Goal: Communication & Community: Answer question/provide support

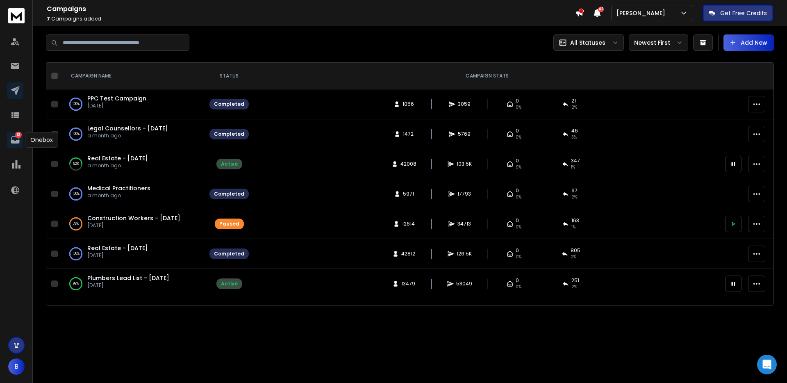
click at [15, 141] on icon at bounding box center [15, 140] width 10 height 10
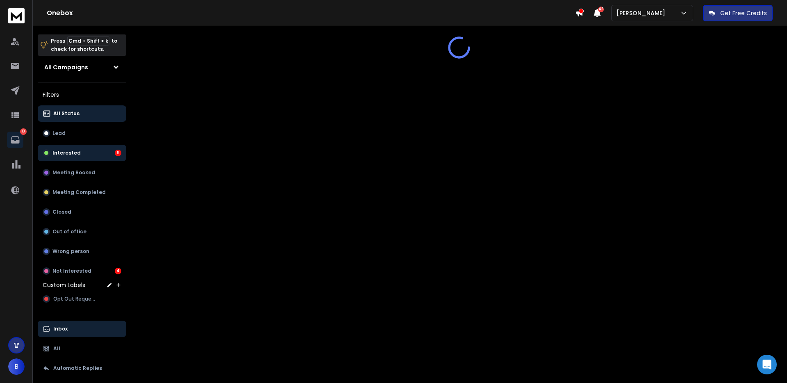
click at [69, 155] on p "Interested" at bounding box center [66, 153] width 28 height 7
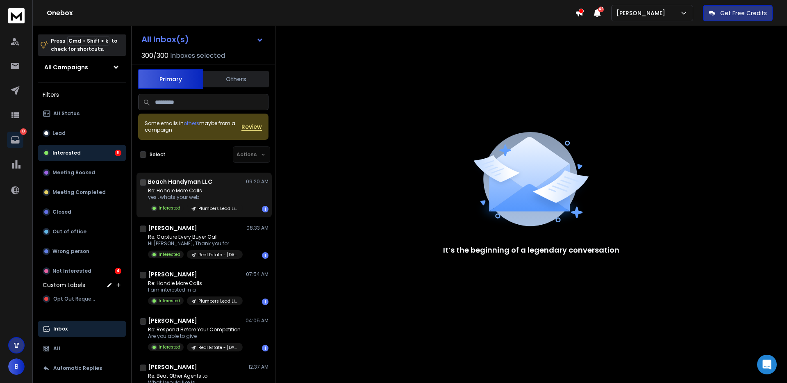
click at [246, 195] on div "Re: Handle More Calls yes , whats your web Interested Plumbers Lead List - [DAT…" at bounding box center [208, 199] width 120 height 25
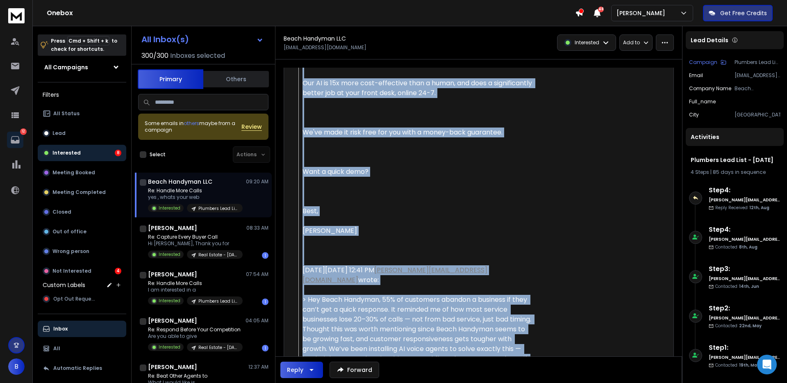
scroll to position [469, 0]
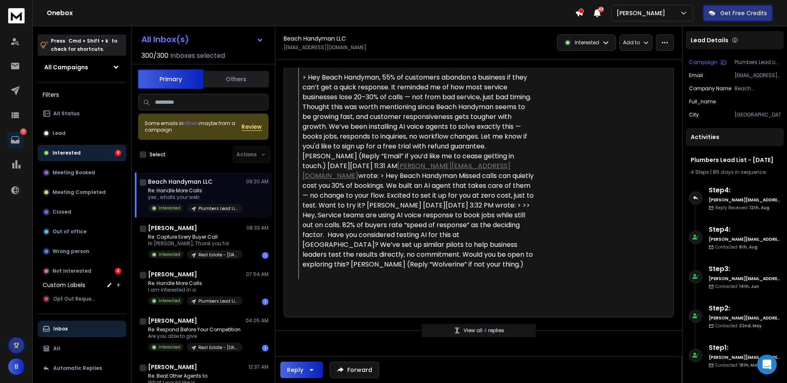
drag, startPoint x: 294, startPoint y: 107, endPoint x: 511, endPoint y: 289, distance: 283.7
copy div "Re: Handle More Calls [DATE] : 09:20 am Reply Forward from: Beach Handyman LLC …"
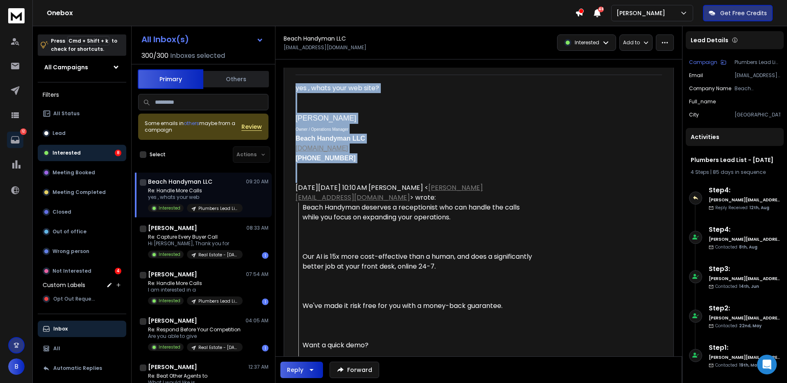
scroll to position [0, 0]
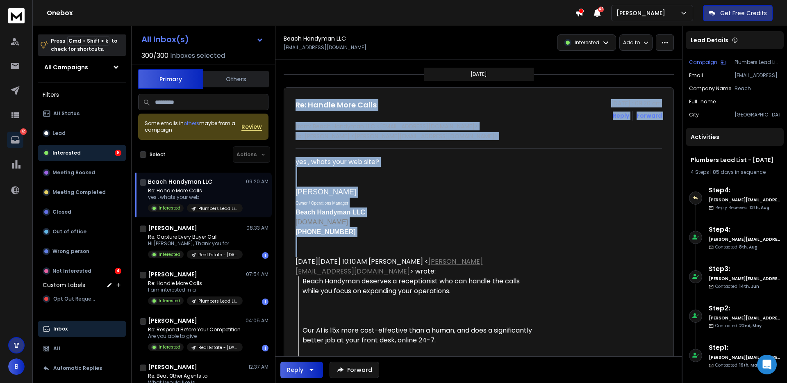
click at [348, 218] on div "[DOMAIN_NAME]" at bounding box center [414, 222] width 239 height 10
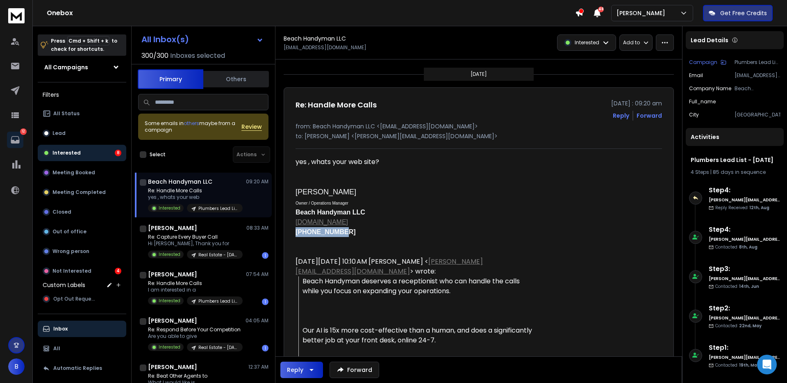
drag, startPoint x: 309, startPoint y: 233, endPoint x: 297, endPoint y: 234, distance: 12.3
click at [296, 234] on div "[PHONE_NUMBER]" at bounding box center [414, 232] width 239 height 10
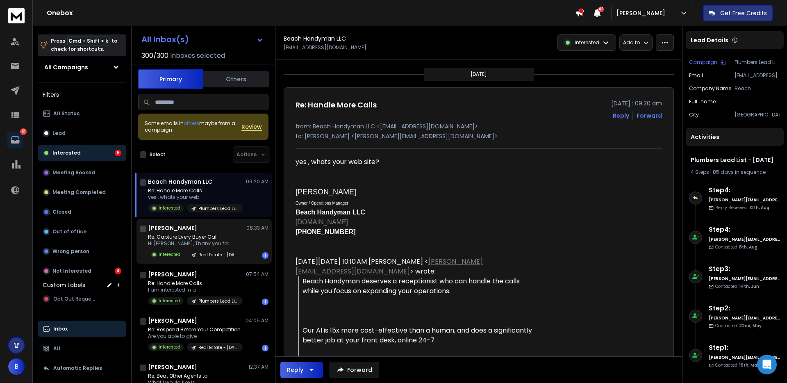
click at [214, 237] on p "Re: Capture Every Buyer Call" at bounding box center [195, 237] width 95 height 7
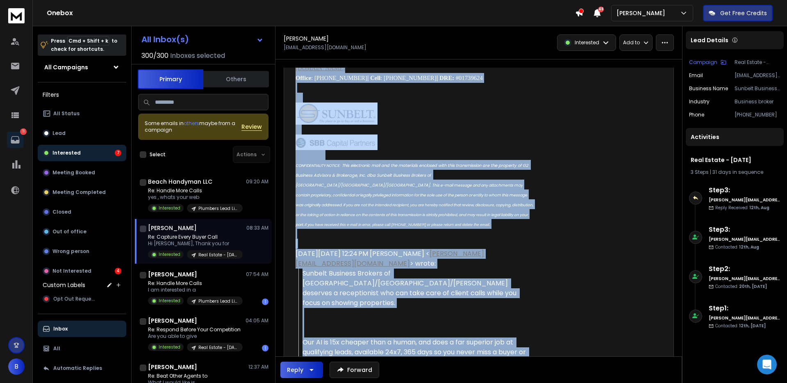
scroll to position [638, 0]
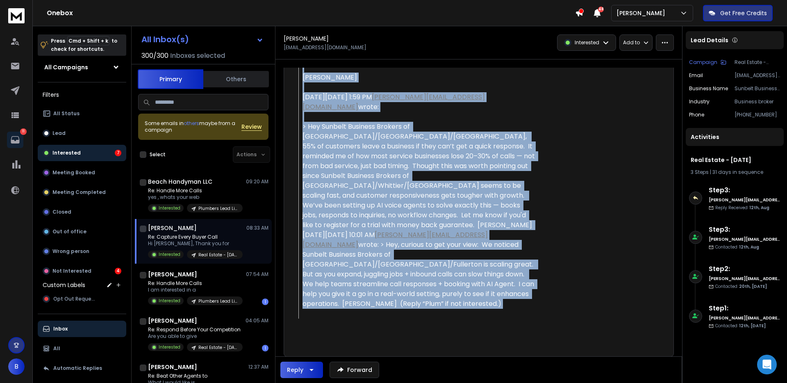
drag, startPoint x: 295, startPoint y: 103, endPoint x: 415, endPoint y: 270, distance: 205.9
copy div "Lo: Ipsumdo Sitam Conse Adip 85 Elitse 4220 : 88:66 do Eiusm Tempori utla: Etdo…"
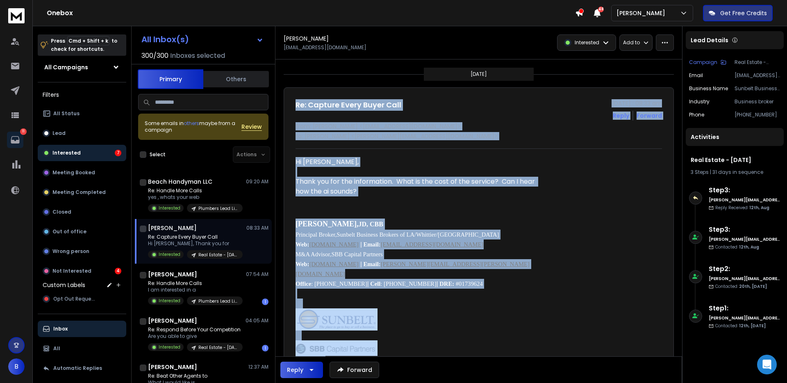
click at [367, 159] on div "Hi [PERSON_NAME]," at bounding box center [414, 162] width 239 height 10
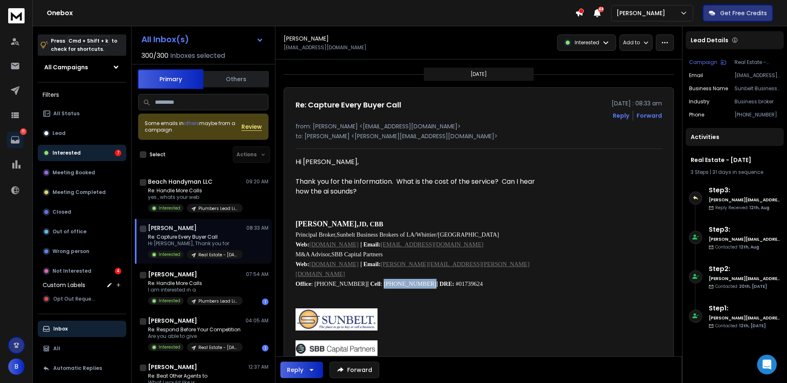
drag, startPoint x: 407, startPoint y: 276, endPoint x: 370, endPoint y: 278, distance: 37.4
click at [370, 279] on p "Office : [PHONE_NUMBER] | Cell : [PHONE_NUMBER] | D RE: #01739624" at bounding box center [414, 284] width 239 height 10
copy span "[PHONE_NUMBER]"
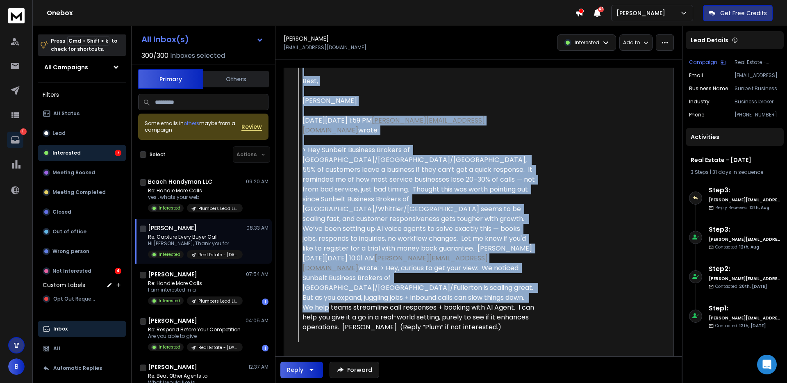
scroll to position [638, 0]
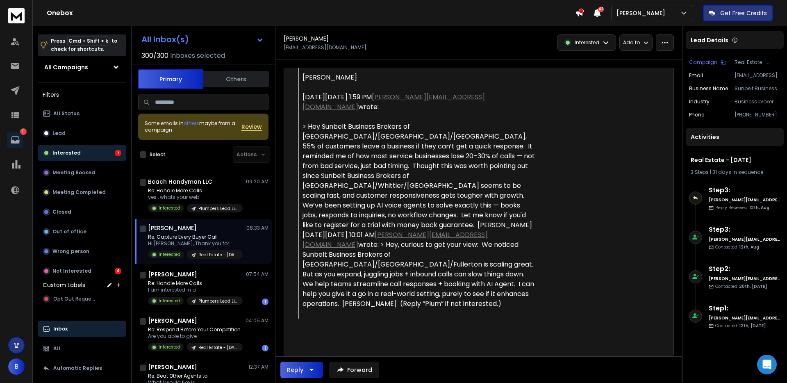
drag, startPoint x: 292, startPoint y: 101, endPoint x: 447, endPoint y: 283, distance: 238.7
copy div "Lo: Ipsumdo Sitam Conse Adip 85 Elitse 4220 : 88:66 do Eiusm Tempori utla: Etdo…"
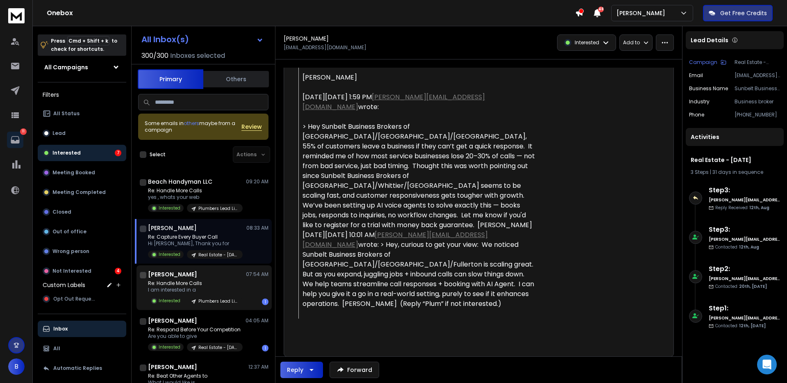
click at [226, 281] on p "Re: Handle More Calls" at bounding box center [195, 283] width 95 height 7
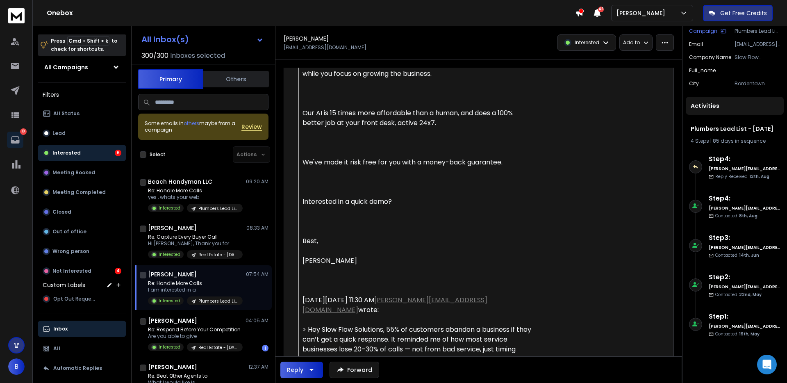
scroll to position [0, 0]
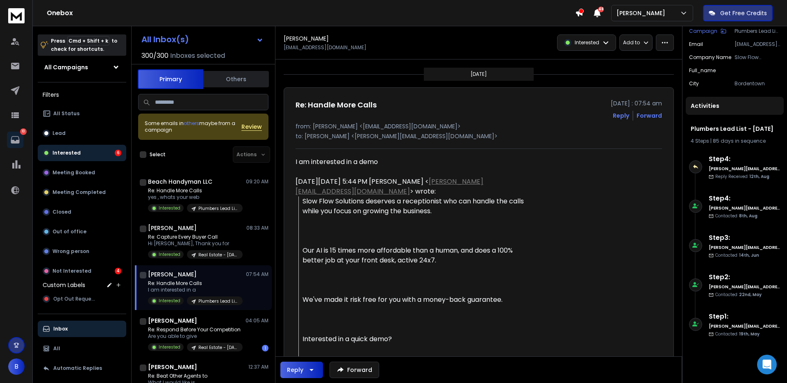
click at [298, 356] on div "Reply" at bounding box center [295, 370] width 16 height 8
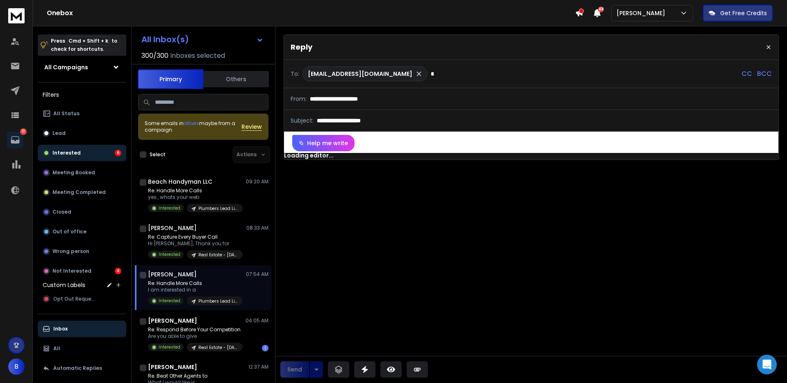
type input "**"
type input "*"
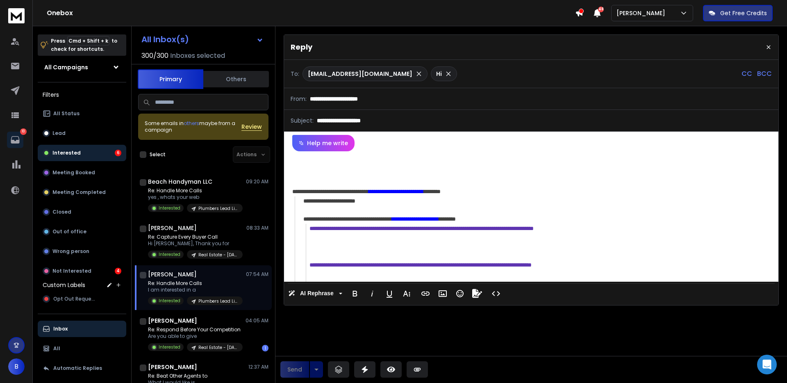
click at [431, 77] on div "Hi" at bounding box center [444, 73] width 26 height 15
click at [445, 75] on icon at bounding box center [448, 73] width 7 height 7
click at [345, 150] on button "Help me write" at bounding box center [323, 143] width 62 height 16
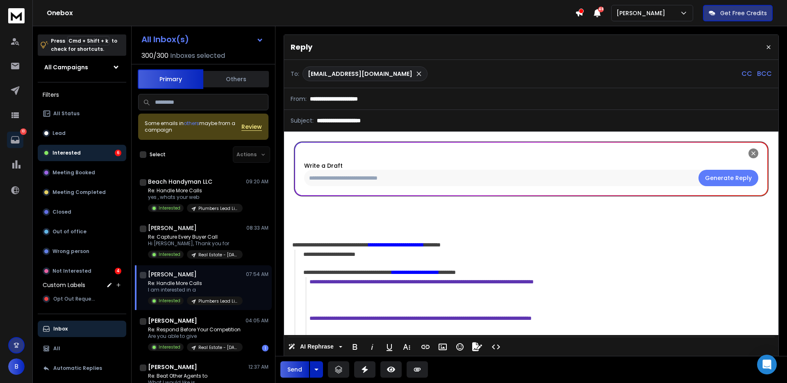
click at [595, 152] on icon at bounding box center [753, 153] width 7 height 7
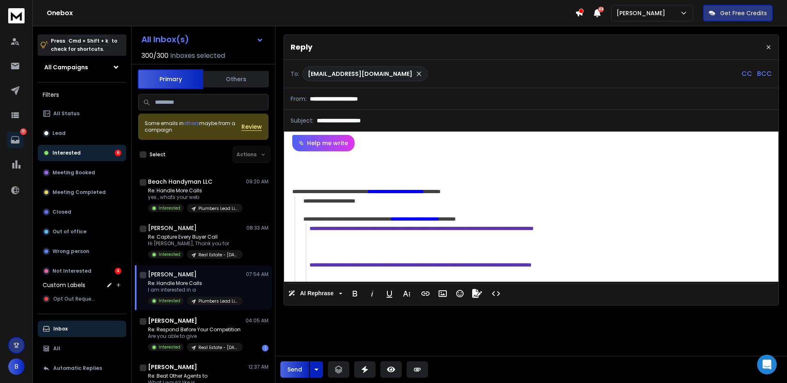
click at [424, 191] on link "**********" at bounding box center [395, 192] width 55 height 6
click at [409, 164] on div at bounding box center [531, 163] width 478 height 9
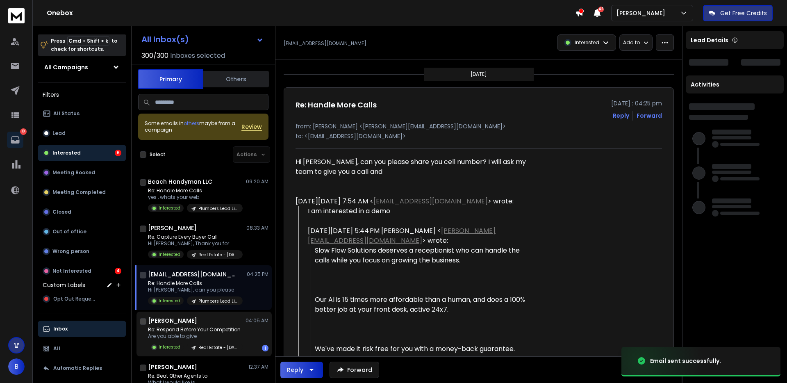
click at [219, 323] on div "[PERSON_NAME] 04:05 AM" at bounding box center [208, 320] width 120 height 8
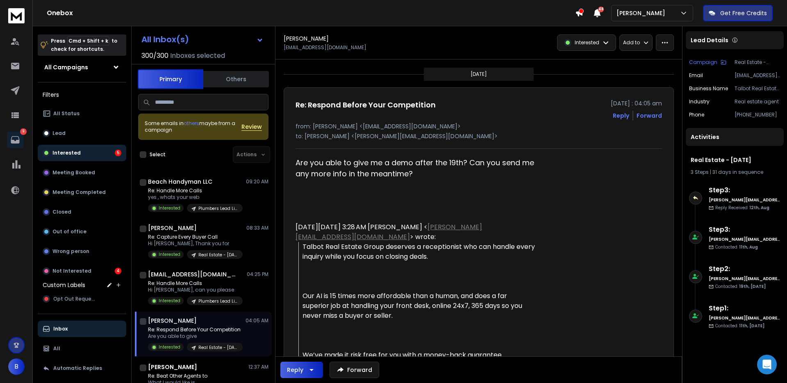
click at [595, 48] on div "Interested" at bounding box center [586, 43] width 58 height 16
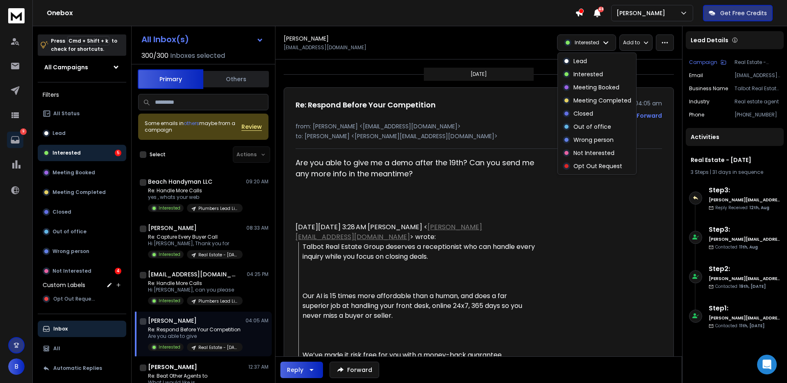
click at [359, 232] on div "[DATE][DATE] 3:28 AM [PERSON_NAME] < [PERSON_NAME][EMAIL_ADDRESS][DOMAIN_NAME] …" at bounding box center [414, 232] width 239 height 20
click at [591, 48] on div "Interested" at bounding box center [586, 43] width 58 height 16
click at [216, 356] on div "[PERSON_NAME] 12:37 AM" at bounding box center [208, 367] width 120 height 8
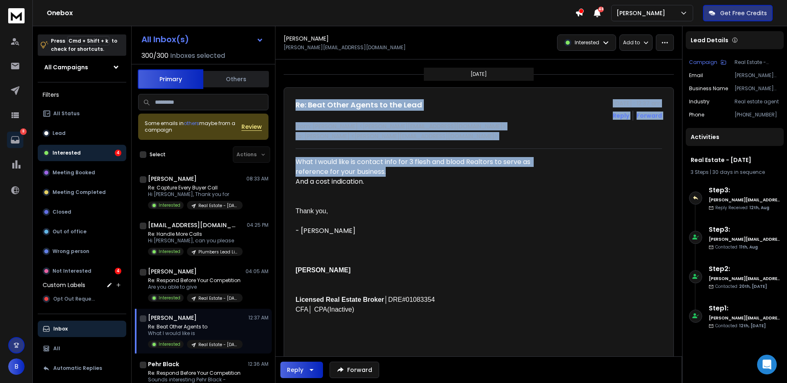
scroll to position [606, 0]
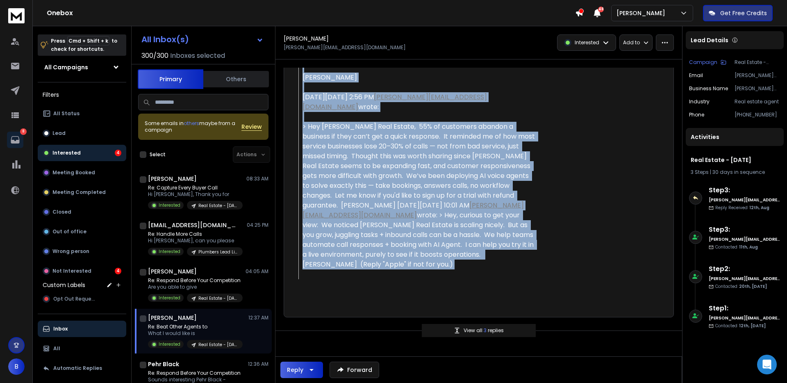
drag, startPoint x: 294, startPoint y: 107, endPoint x: 450, endPoint y: 269, distance: 225.2
copy div "Lo: Ipsu Dolor Sitame co adi Elit 96 Seddoe 4672 : 85:62 te Incid Utlabor etdo:…"
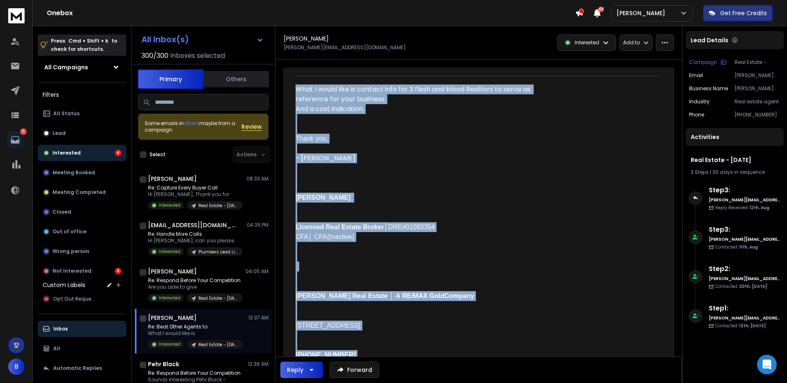
scroll to position [0, 0]
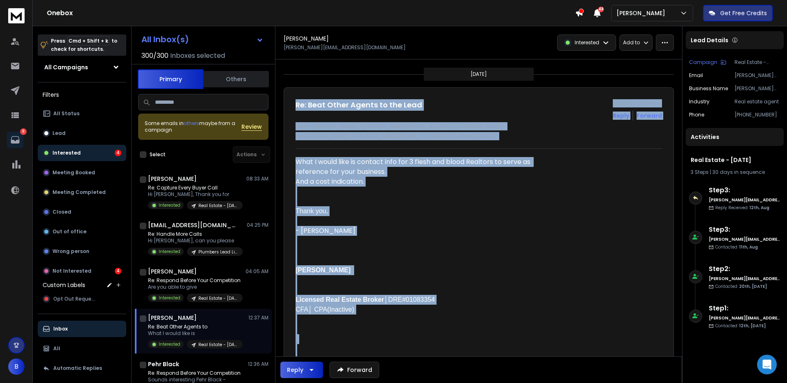
click at [413, 219] on p at bounding box center [414, 221] width 239 height 10
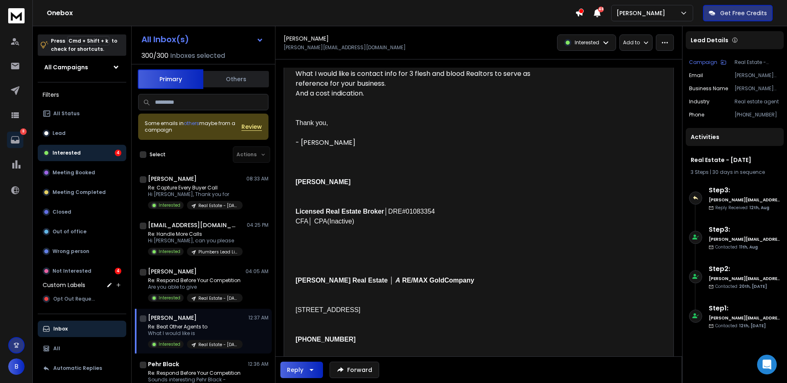
scroll to position [89, 0]
drag, startPoint x: 341, startPoint y: 336, endPoint x: 287, endPoint y: 336, distance: 54.5
copy b "[PHONE_NUMBER]"
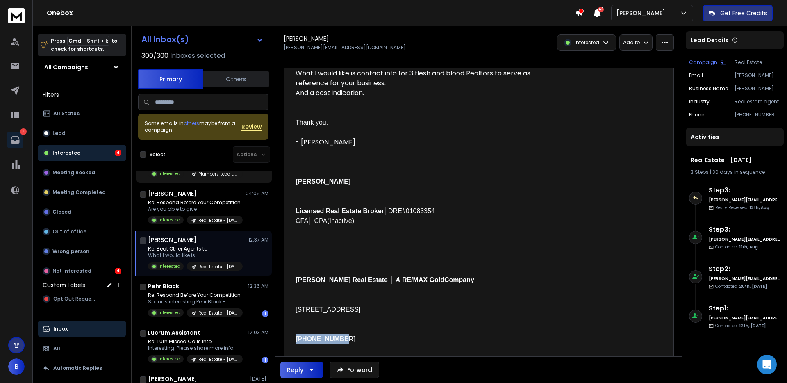
scroll to position [135, 0]
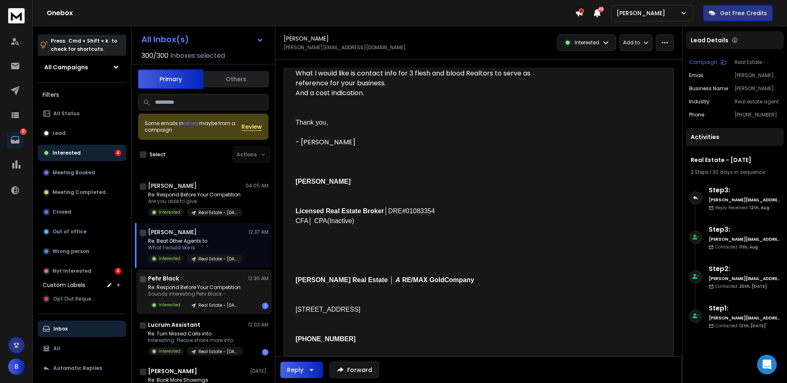
click at [225, 284] on p "Re: Respond Before Your Competition" at bounding box center [195, 287] width 95 height 7
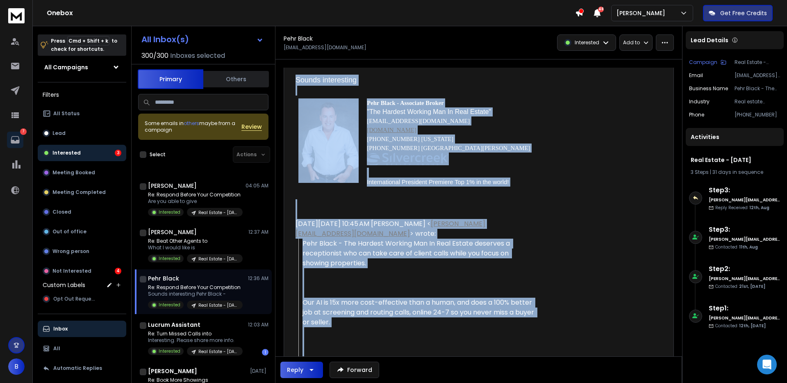
scroll to position [465, 0]
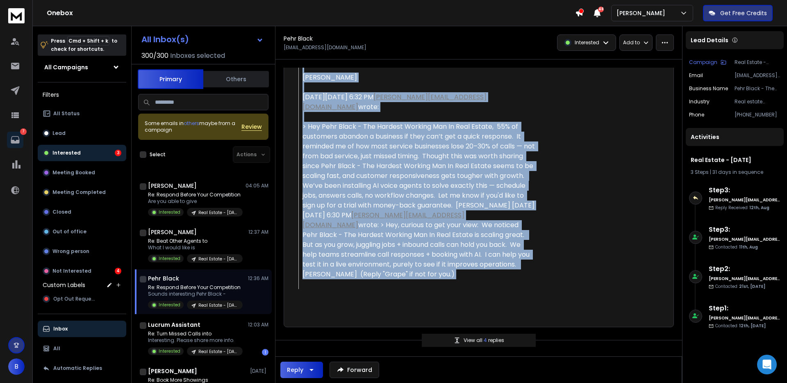
drag, startPoint x: 295, startPoint y: 104, endPoint x: 507, endPoint y: 261, distance: 264.3
copy div "Lo: Ipsumdo Sitame Cons Adipiscinge 19 Seddoe 9467 : 64:95 te Incid Utlabor etd…"
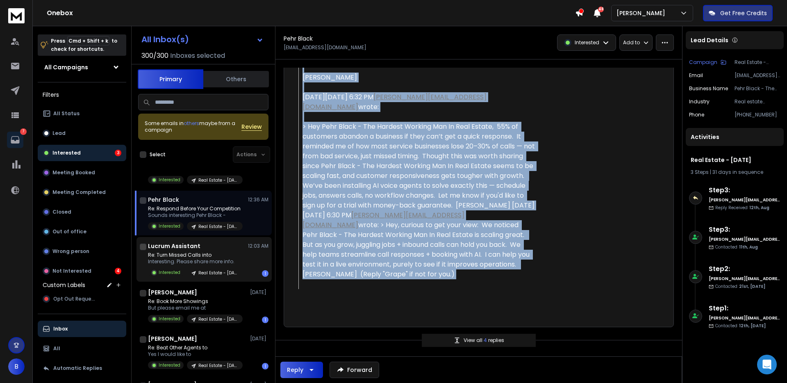
scroll to position [214, 0]
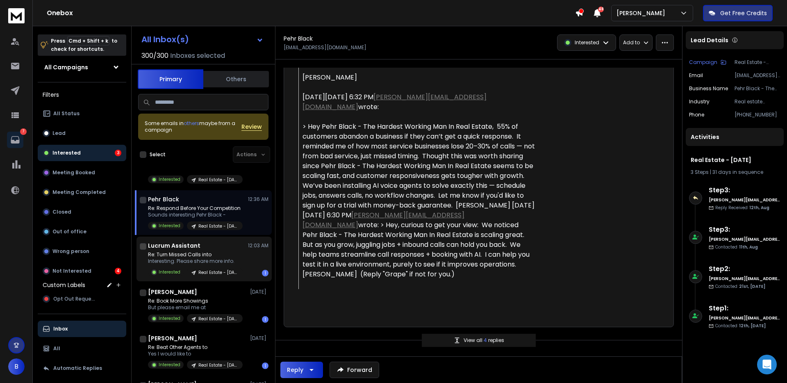
click at [222, 248] on div "Lucrum Assistant 12:03 AM" at bounding box center [208, 245] width 120 height 8
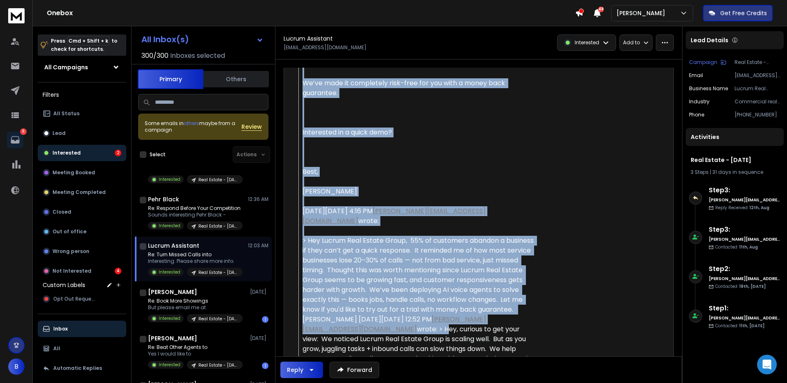
scroll to position [579, 0]
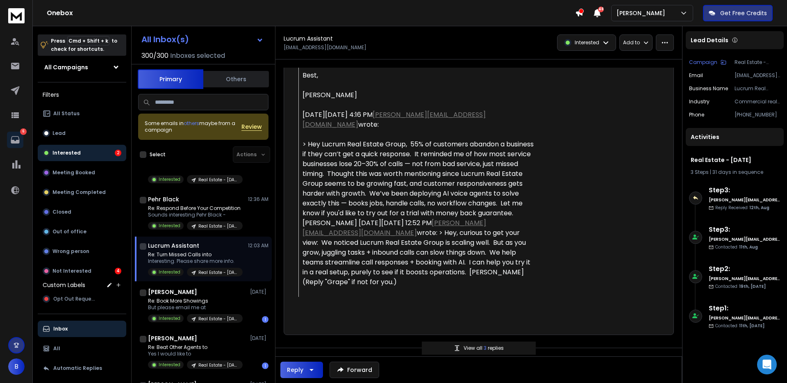
copy div "Lo: Ipsu Dolors Ametc adip Elitsedd 83 Eiusmo 0042 : 78:82 te Incid Utlabor etd…"
drag, startPoint x: 293, startPoint y: 109, endPoint x: 443, endPoint y: 274, distance: 222.6
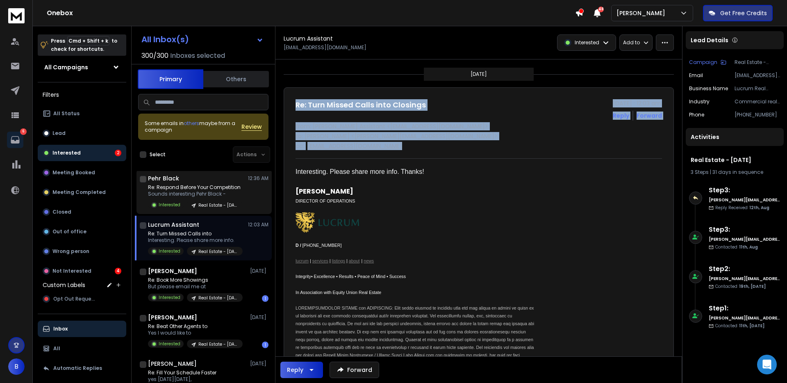
scroll to position [250, 0]
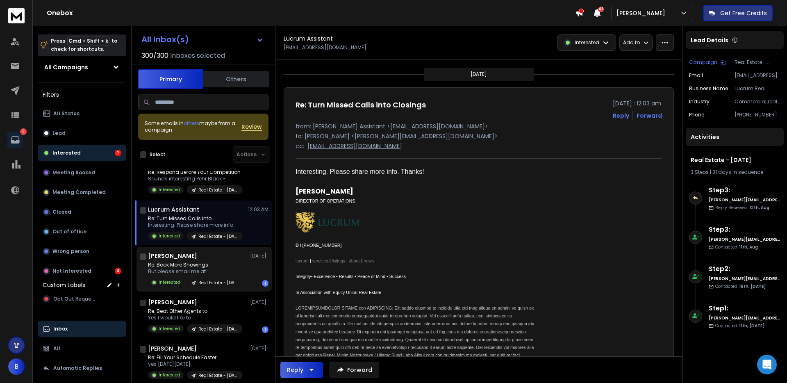
click at [250, 261] on div "Re: Book More Showings But please email me at Interested Real Estate - [DATE] 1" at bounding box center [208, 273] width 120 height 25
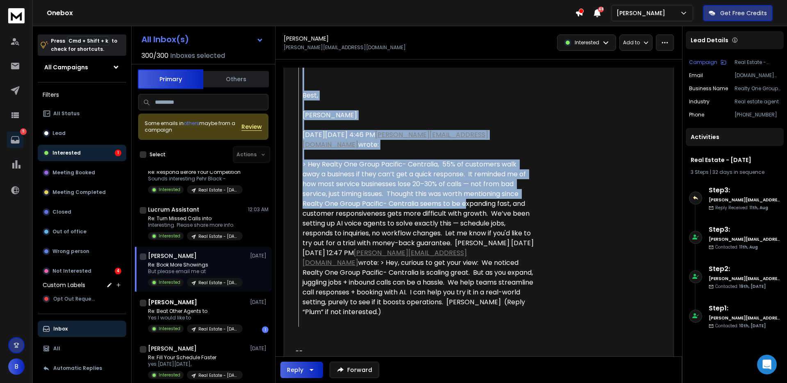
scroll to position [526, 0]
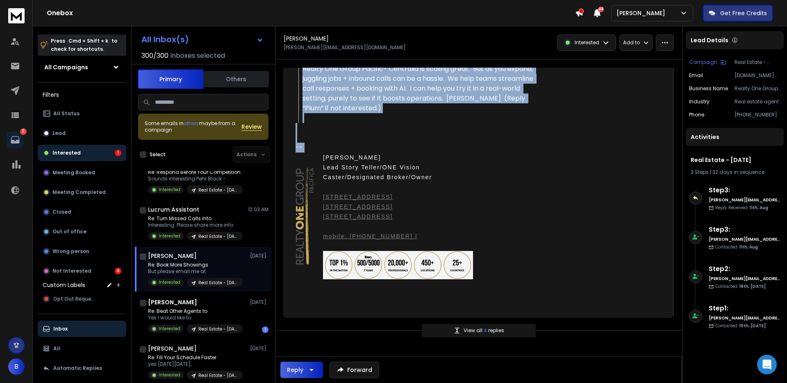
copy div "Lo: Ipsu Dolo Sitametc 65 Adipis 4280 : 95:72 el Seddo Eiusmod temp: Inci Utlab…"
drag, startPoint x: 290, startPoint y: 105, endPoint x: 505, endPoint y: 225, distance: 246.4
copy div "Lo: Ipsu Dolo Sitametc 65 Adipis 4280 : 95:72 el Seddo Eiusmod temp: Inci Utlab…"
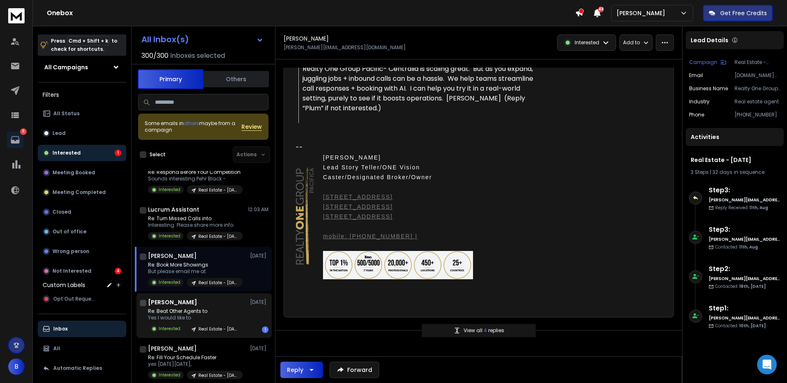
click at [218, 294] on div "[PERSON_NAME] [DATE] Re: Beat Other Agents to Yes I would like to Interested Re…" at bounding box center [203, 315] width 135 height 45
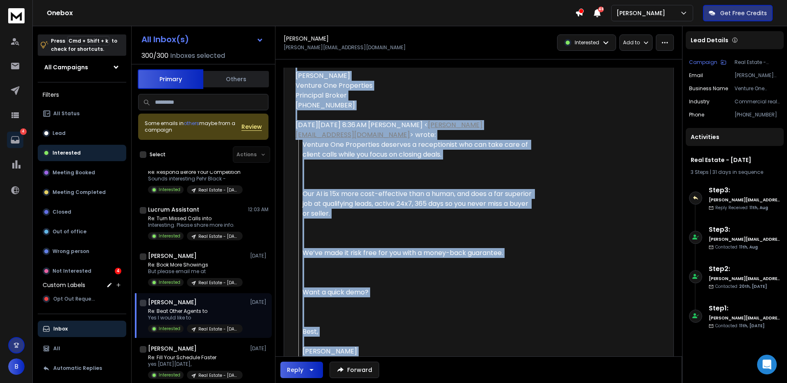
scroll to position [399, 0]
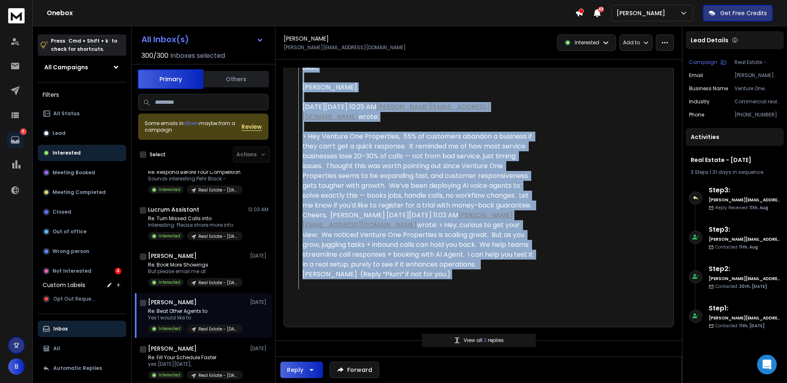
drag, startPoint x: 310, startPoint y: 105, endPoint x: 442, endPoint y: 273, distance: 214.0
click at [442, 273] on div "Re: Beat Other Agents to the Lead [DATE] : 10:05 pm Reply Forward from: [PERSON…" at bounding box center [479, 7] width 390 height 639
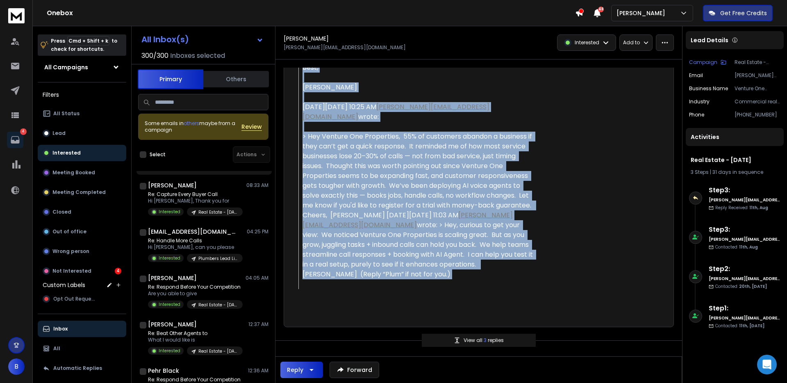
scroll to position [0, 0]
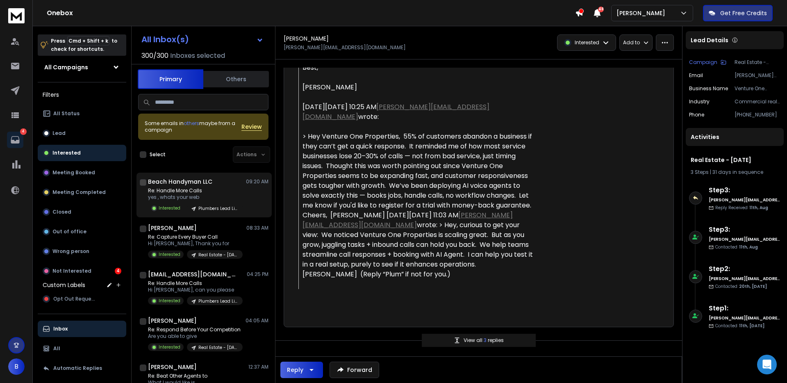
click at [215, 195] on p "yes , whats your web" at bounding box center [195, 197] width 95 height 7
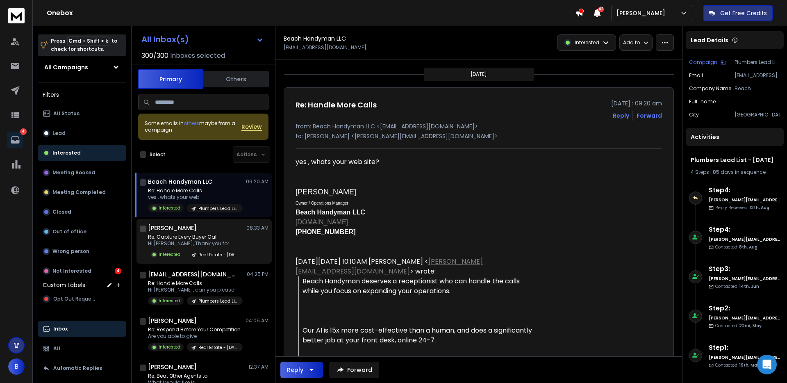
click at [192, 227] on div "[PERSON_NAME] 08:33 AM" at bounding box center [208, 228] width 120 height 8
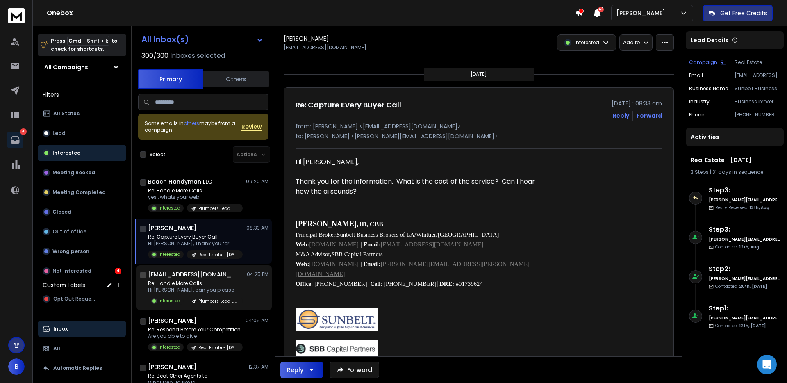
click at [230, 287] on p "Hi [PERSON_NAME], can you please" at bounding box center [195, 289] width 95 height 7
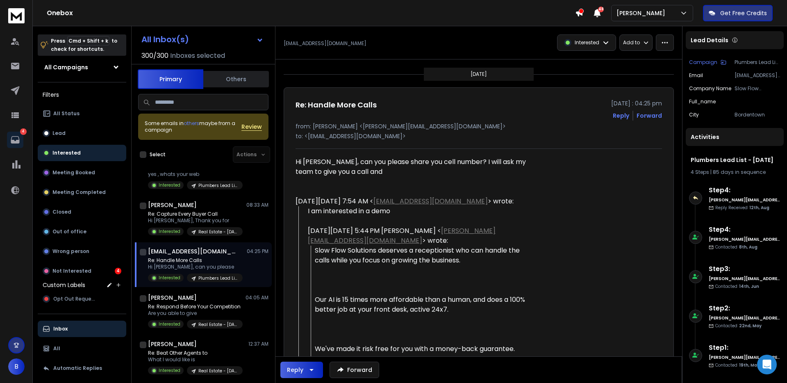
scroll to position [34, 0]
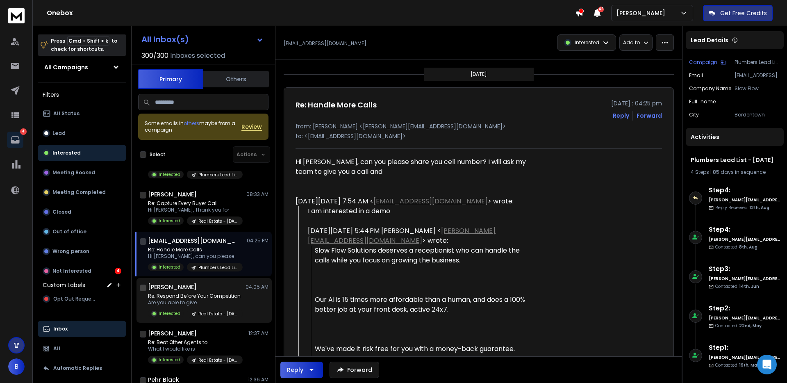
click at [238, 293] on p "Re: Respond Before Your Competition" at bounding box center [195, 296] width 95 height 7
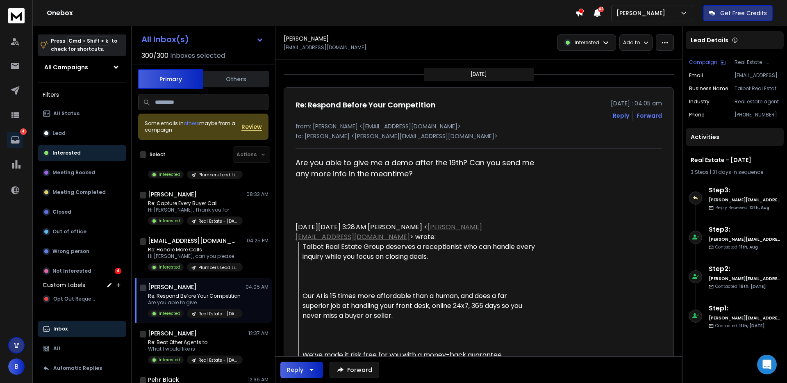
click at [292, 356] on button "Reply" at bounding box center [301, 369] width 43 height 16
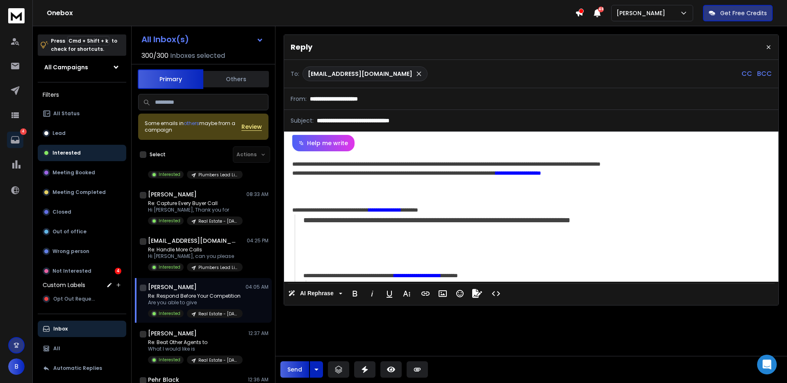
click at [301, 356] on button "Send" at bounding box center [294, 369] width 29 height 16
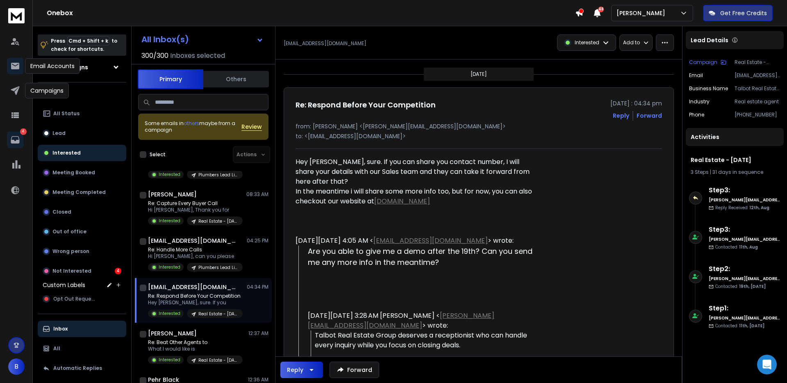
click at [14, 69] on icon at bounding box center [15, 66] width 10 height 10
click at [15, 86] on icon at bounding box center [15, 91] width 10 height 10
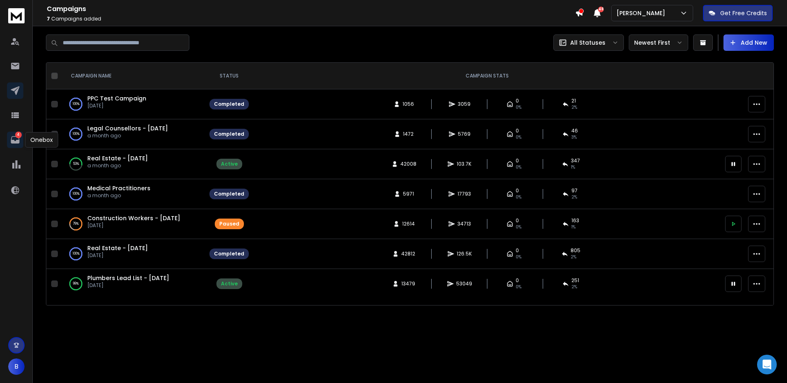
click at [11, 141] on icon at bounding box center [15, 139] width 9 height 7
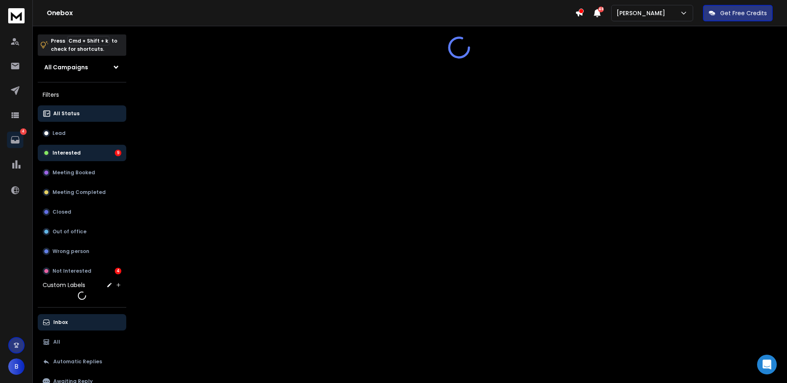
click at [101, 157] on button "Interested 9" at bounding box center [82, 153] width 89 height 16
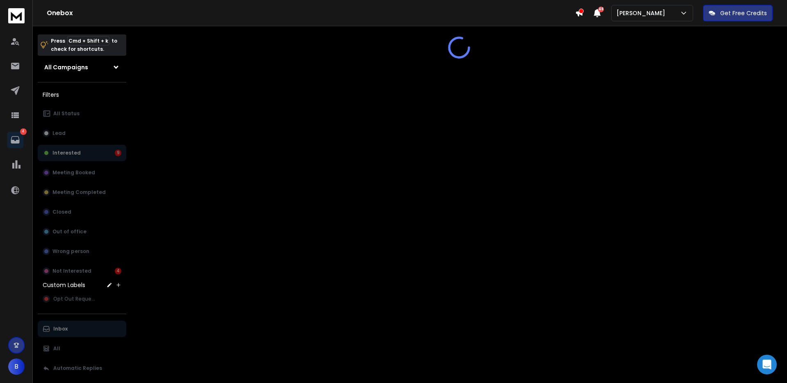
click at [112, 271] on div "All Status Lead Interested 9 Meeting Booked Meeting Completed Closed Out of off…" at bounding box center [82, 192] width 89 height 174
click at [113, 271] on div "All Status Lead Interested 9 Meeting Booked Meeting Completed Closed Out of off…" at bounding box center [82, 192] width 89 height 174
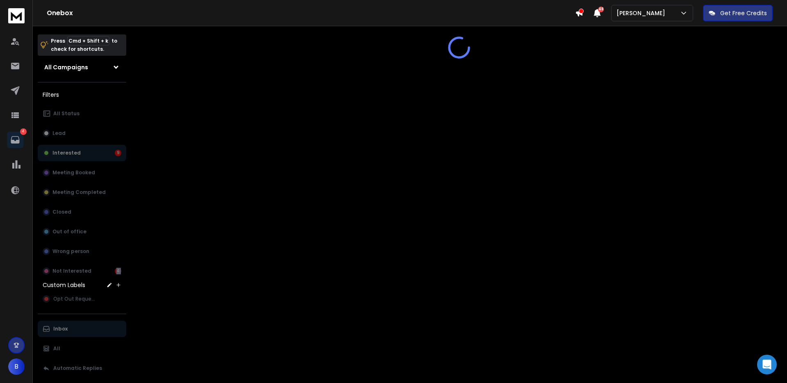
click at [113, 271] on div "All Status Lead Interested 9 Meeting Booked Meeting Completed Closed Out of off…" at bounding box center [82, 192] width 89 height 174
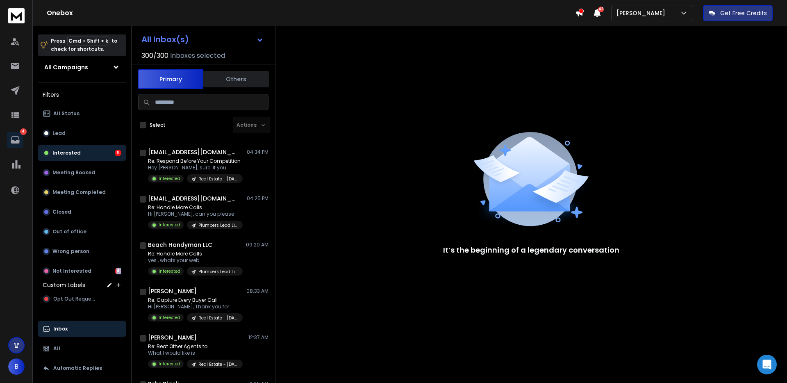
click at [115, 271] on div "4" at bounding box center [118, 271] width 7 height 7
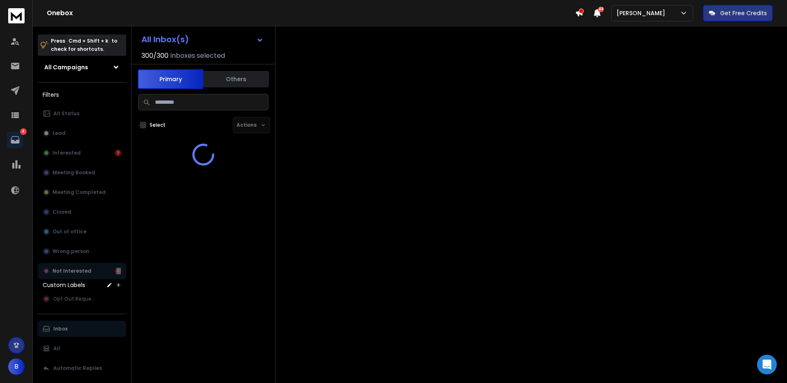
click at [113, 271] on div "All Status Lead Interested 9 Meeting Booked Meeting Completed Closed Out of off…" at bounding box center [82, 192] width 89 height 174
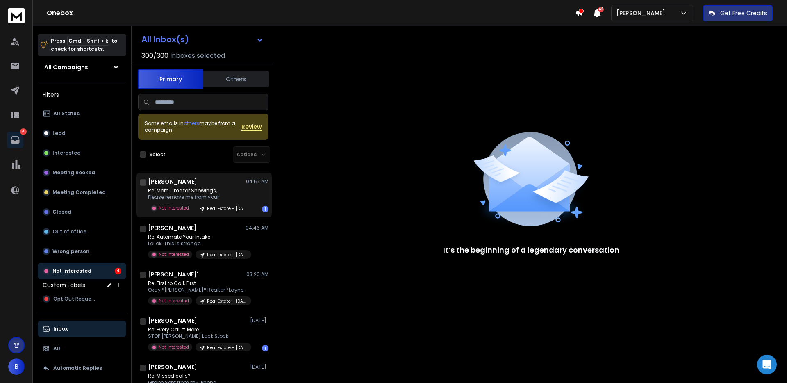
click at [232, 199] on p "Please remove me from your" at bounding box center [197, 197] width 98 height 7
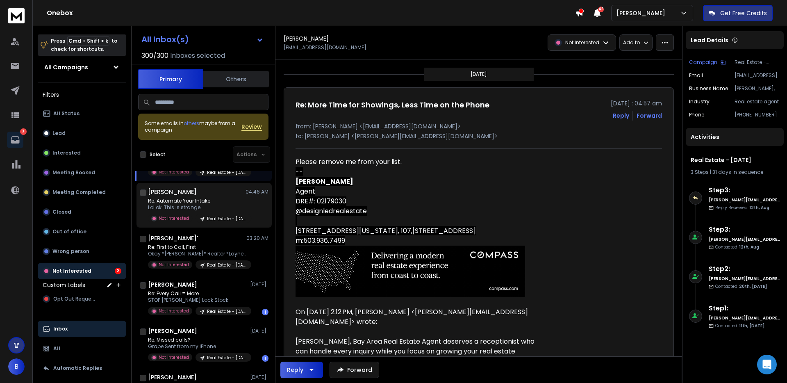
scroll to position [61, 0]
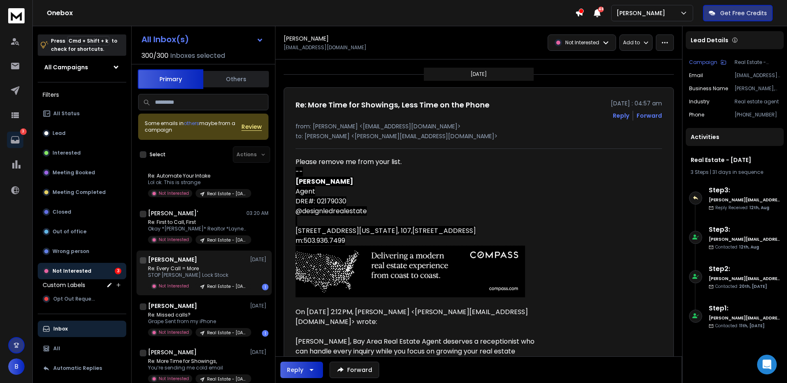
click at [252, 261] on p "[DATE]" at bounding box center [259, 259] width 18 height 7
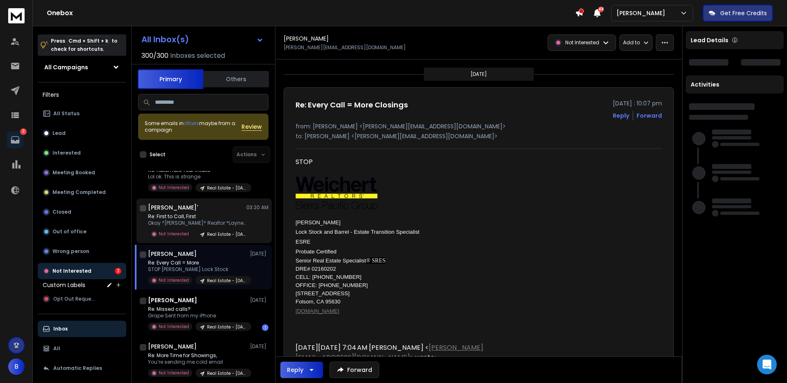
scroll to position [96, 0]
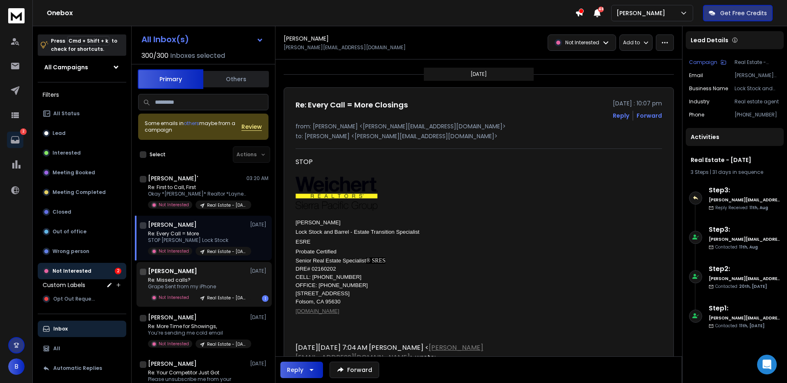
click at [249, 277] on div "Re: Missed calls? Grape Sent from my iPhone Not Interested Real Estate - [DATE]…" at bounding box center [208, 289] width 120 height 25
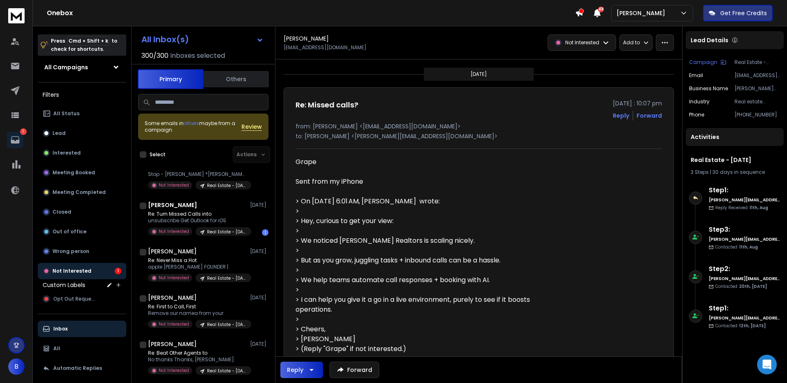
scroll to position [534, 0]
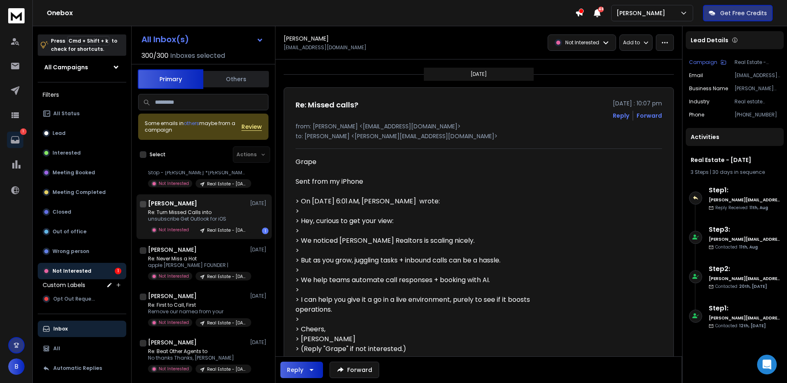
click at [250, 209] on div "Re: Turn Missed Calls into unsubscribe Get Outlook for iOS Not Interested Real …" at bounding box center [208, 221] width 120 height 25
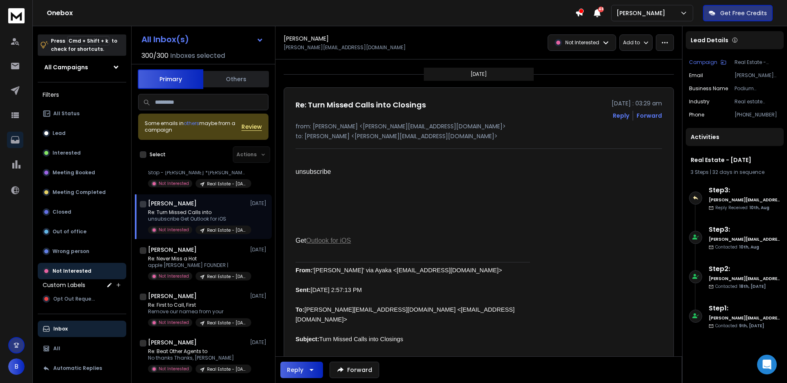
click at [250, 209] on div "Re: Turn Missed Calls into unsubscribe Get Outlook for iOS Not Interested Real …" at bounding box center [208, 221] width 120 height 25
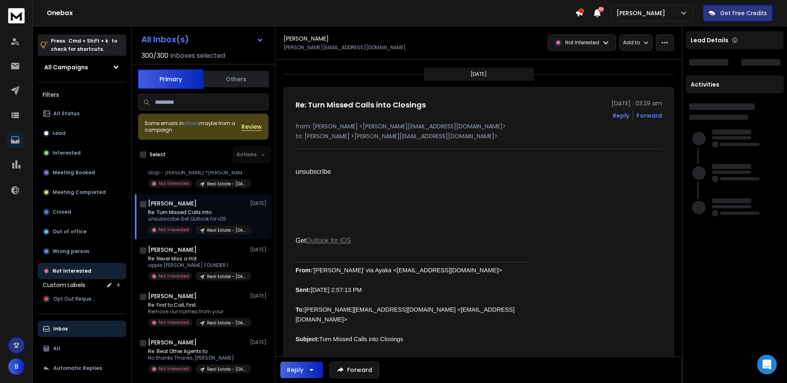
scroll to position [0, 0]
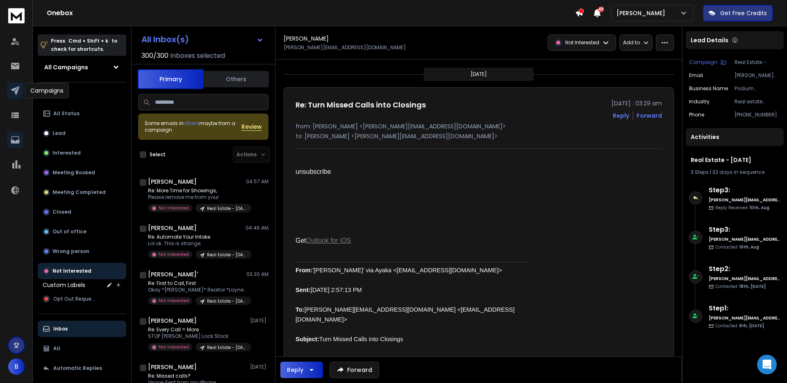
click at [19, 83] on link at bounding box center [15, 90] width 16 height 16
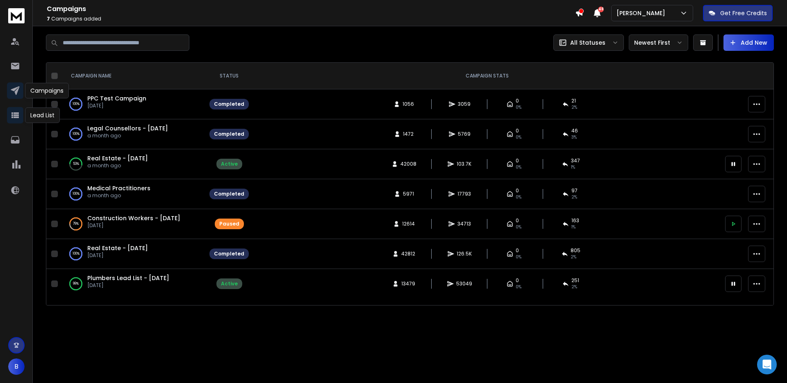
click at [18, 120] on link at bounding box center [15, 115] width 16 height 16
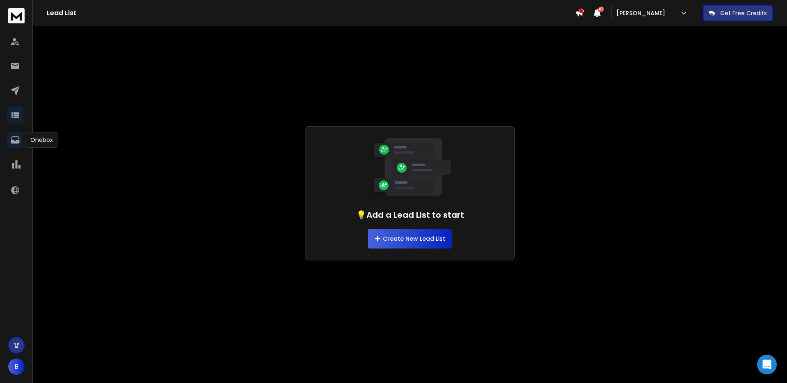
click at [16, 145] on link at bounding box center [15, 140] width 16 height 16
